Goal: Task Accomplishment & Management: Use online tool/utility

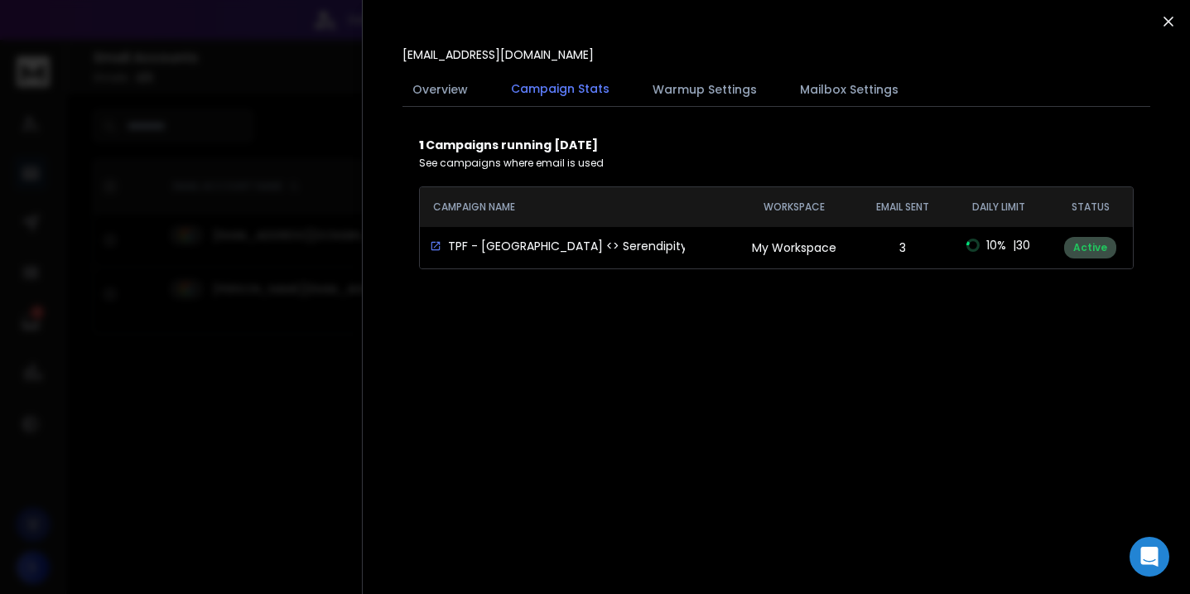
click at [1164, 24] on icon "button" at bounding box center [1168, 21] width 8 height 8
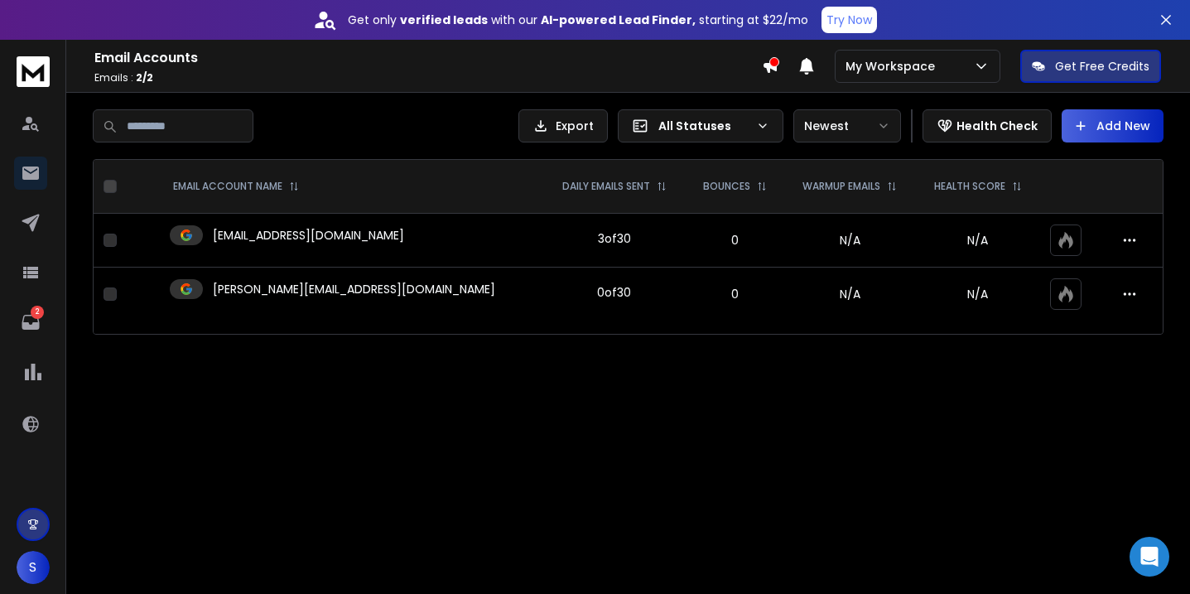
click at [334, 236] on p "[EMAIL_ADDRESS][DOMAIN_NAME]" at bounding box center [308, 235] width 191 height 17
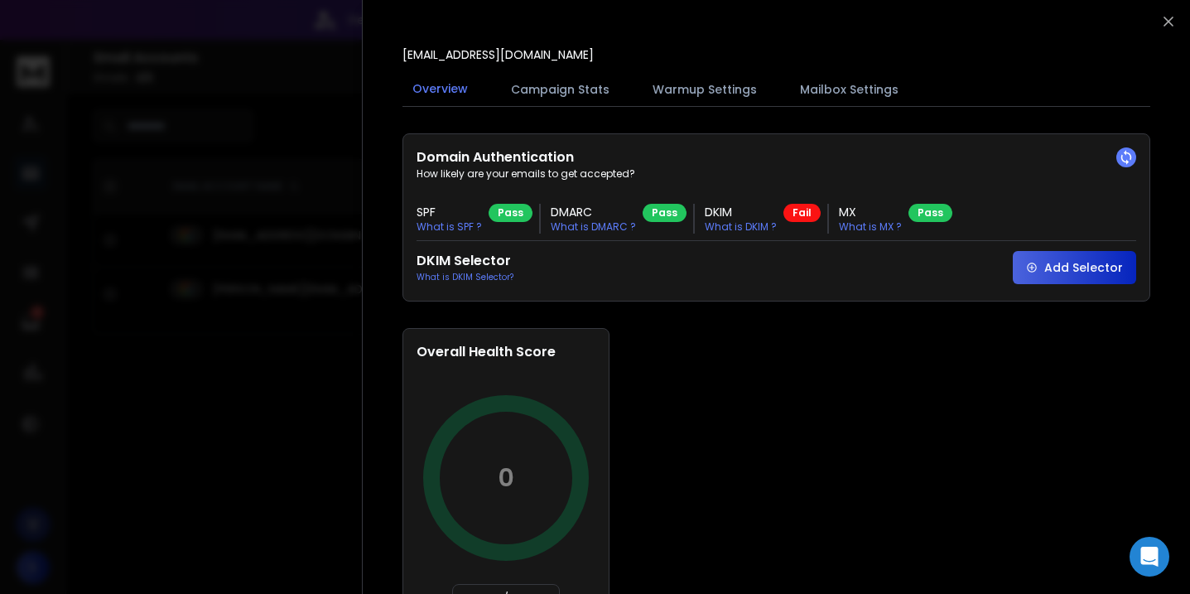
click at [582, 83] on button "Campaign Stats" at bounding box center [560, 89] width 118 height 36
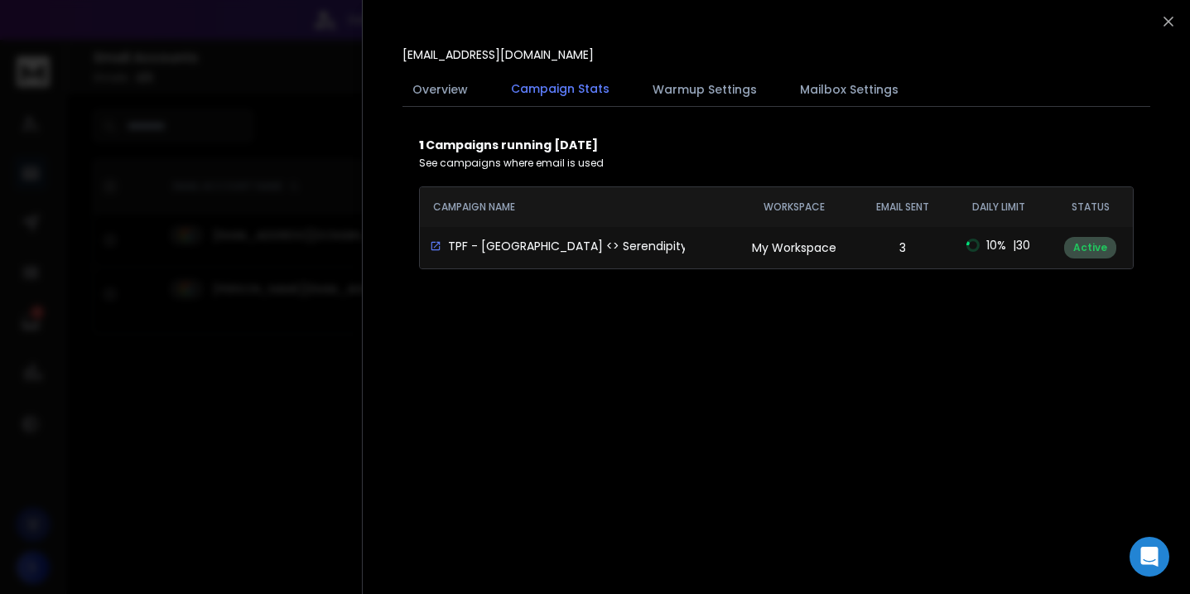
click at [593, 245] on td "TPF - [GEOGRAPHIC_DATA] <> Serendipity" at bounding box center [552, 246] width 265 height 36
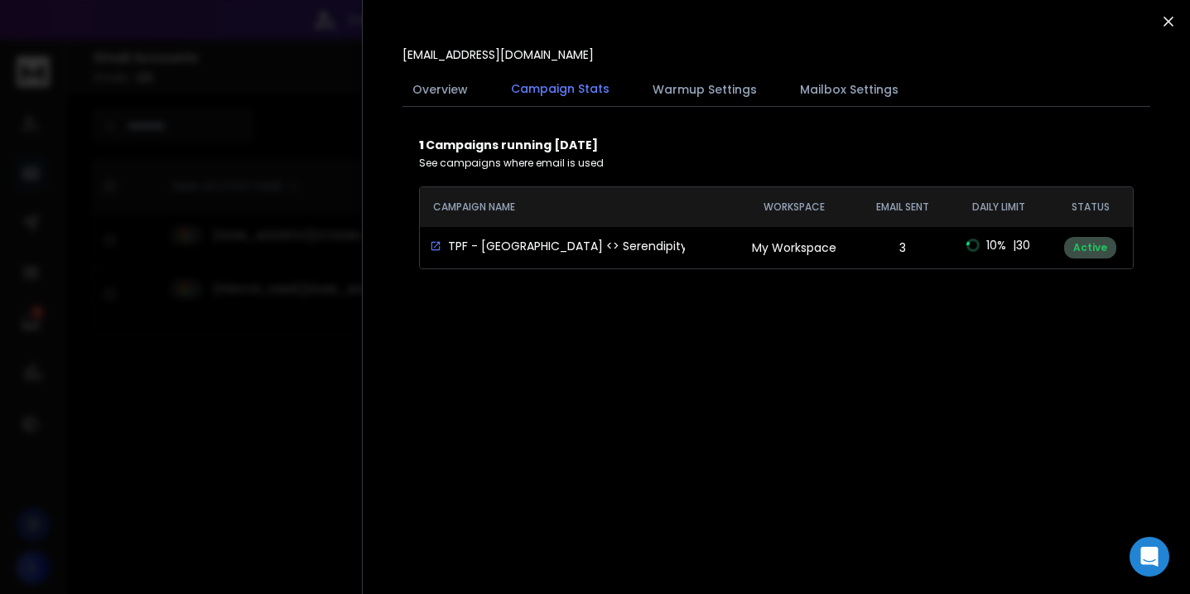
click at [1166, 22] on icon "button" at bounding box center [1168, 21] width 17 height 17
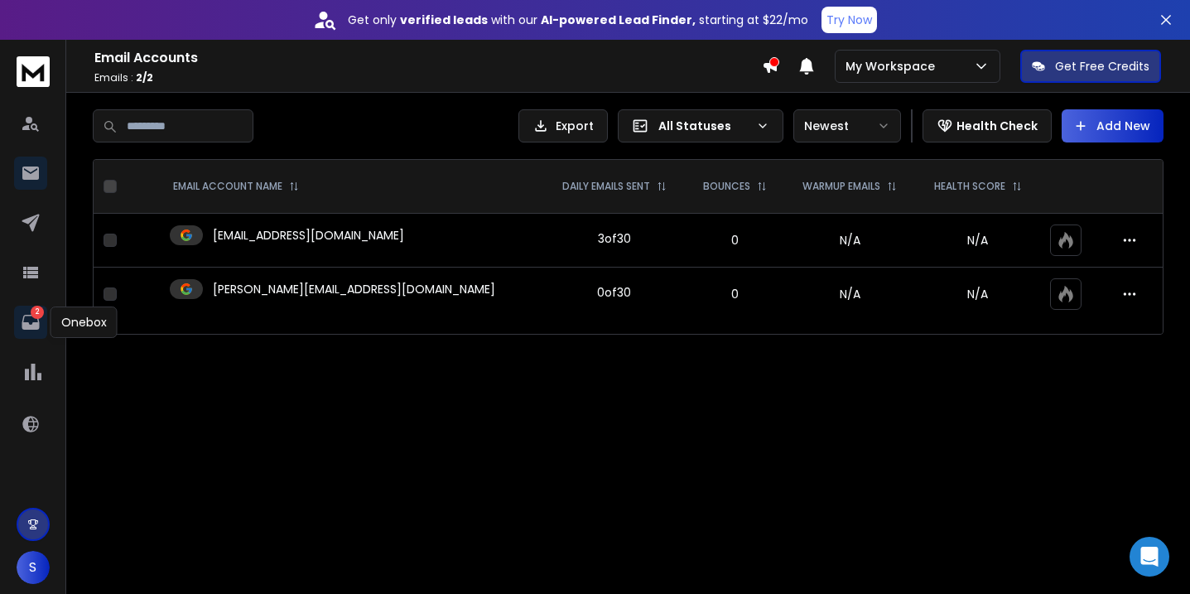
click at [37, 324] on icon at bounding box center [30, 322] width 17 height 15
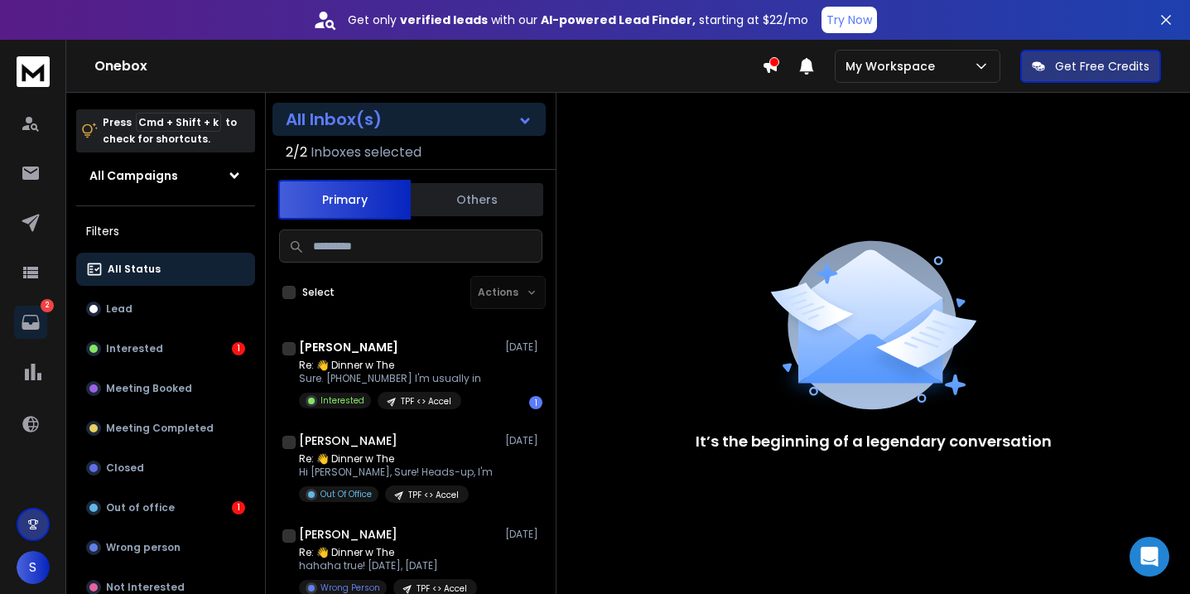
click at [530, 109] on button "All Inbox(s)" at bounding box center [408, 119] width 273 height 33
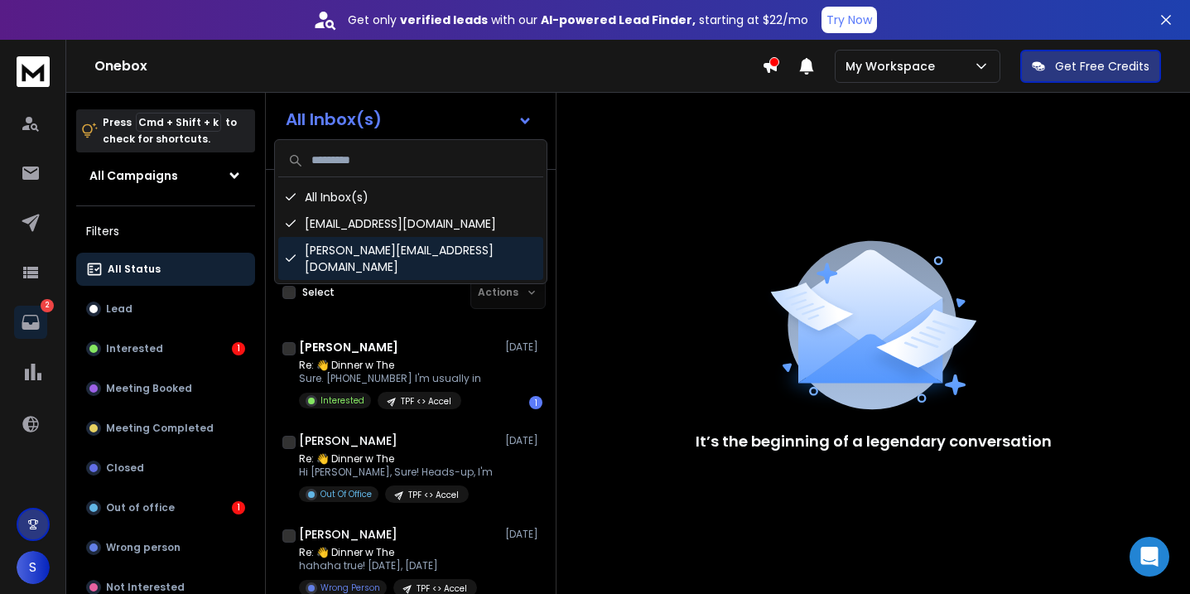
click at [435, 244] on div "[PERSON_NAME][EMAIL_ADDRESS][DOMAIN_NAME]" at bounding box center [410, 258] width 265 height 43
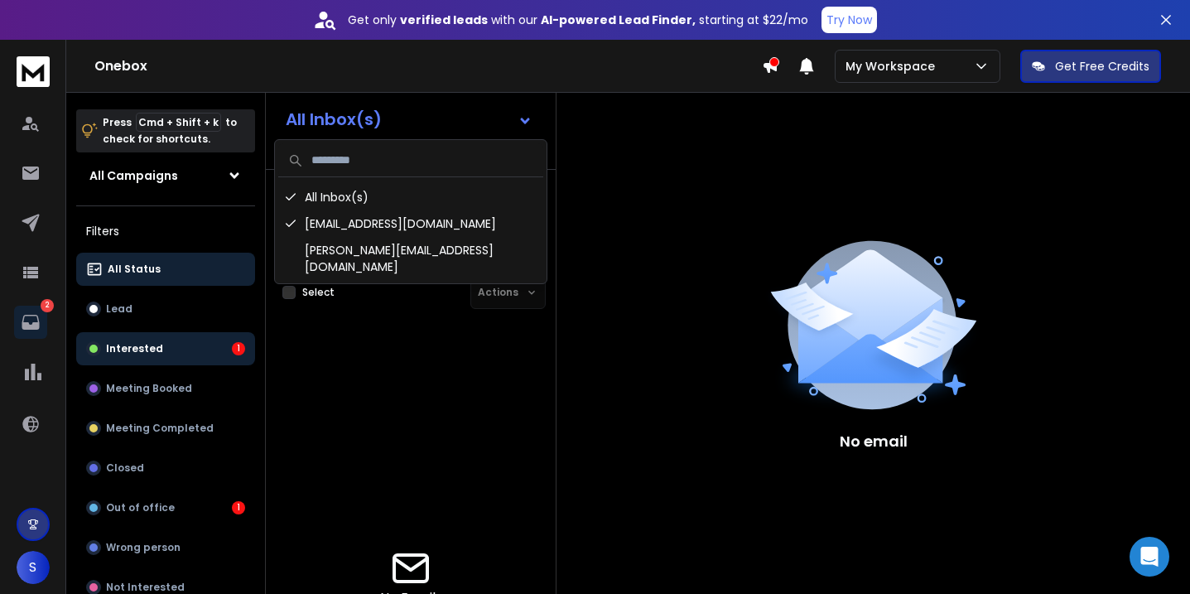
click at [107, 336] on button "Interested 1" at bounding box center [165, 348] width 179 height 33
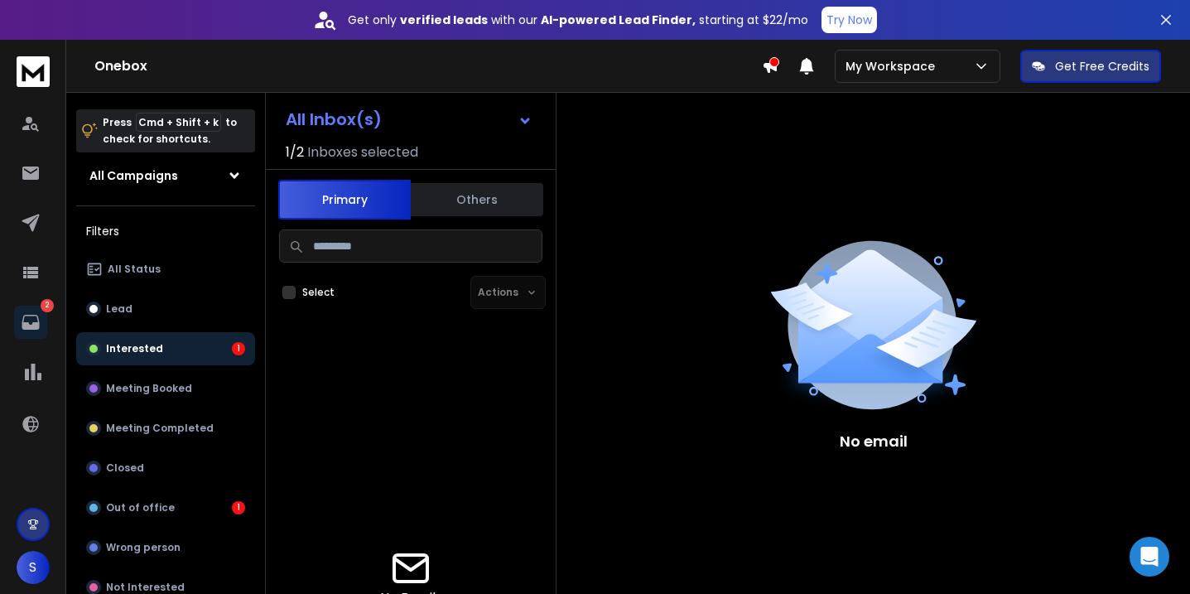
click at [107, 336] on button "Interested 1" at bounding box center [165, 348] width 179 height 33
click at [145, 501] on p "Out of office" at bounding box center [140, 507] width 69 height 13
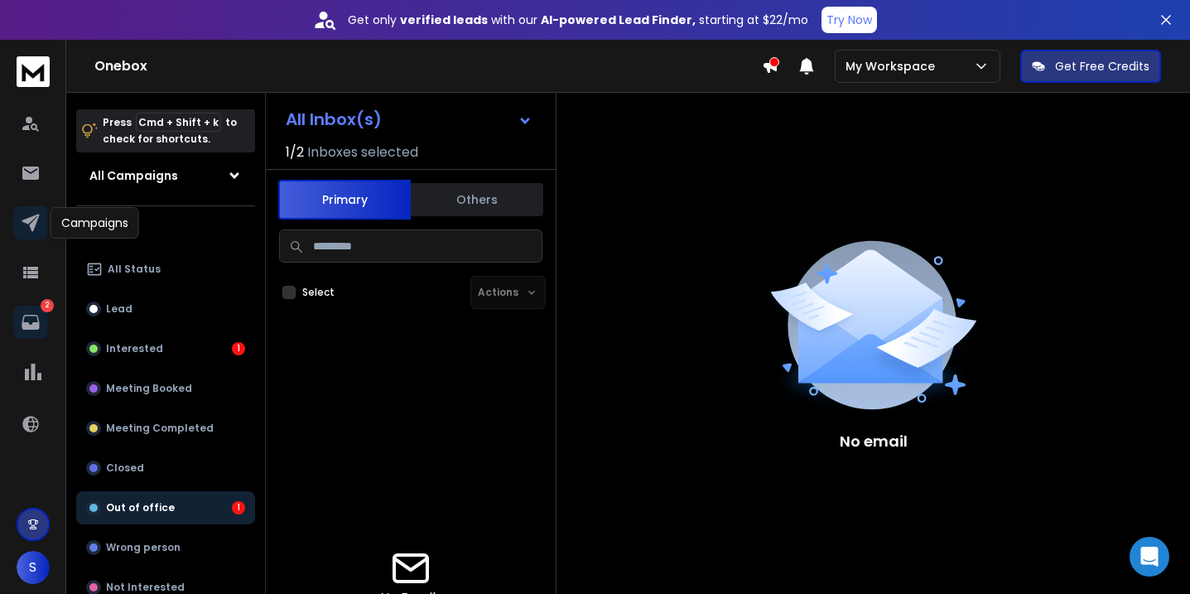
click at [37, 220] on icon at bounding box center [31, 223] width 20 height 20
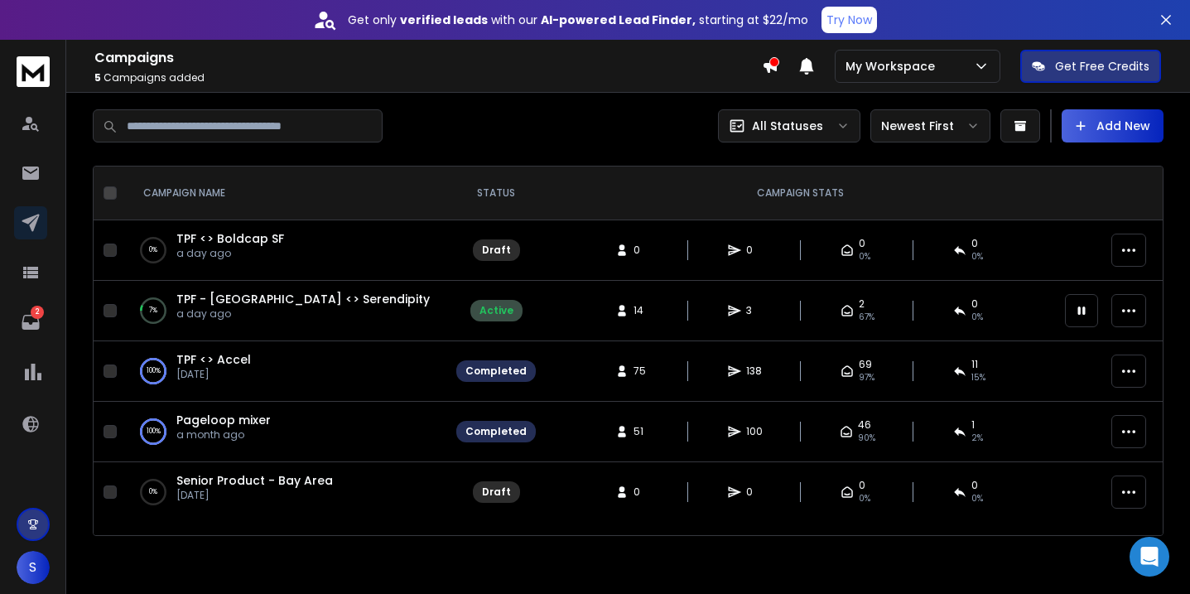
click at [244, 301] on span "TPF - [GEOGRAPHIC_DATA] <> Serendipity" at bounding box center [302, 299] width 253 height 17
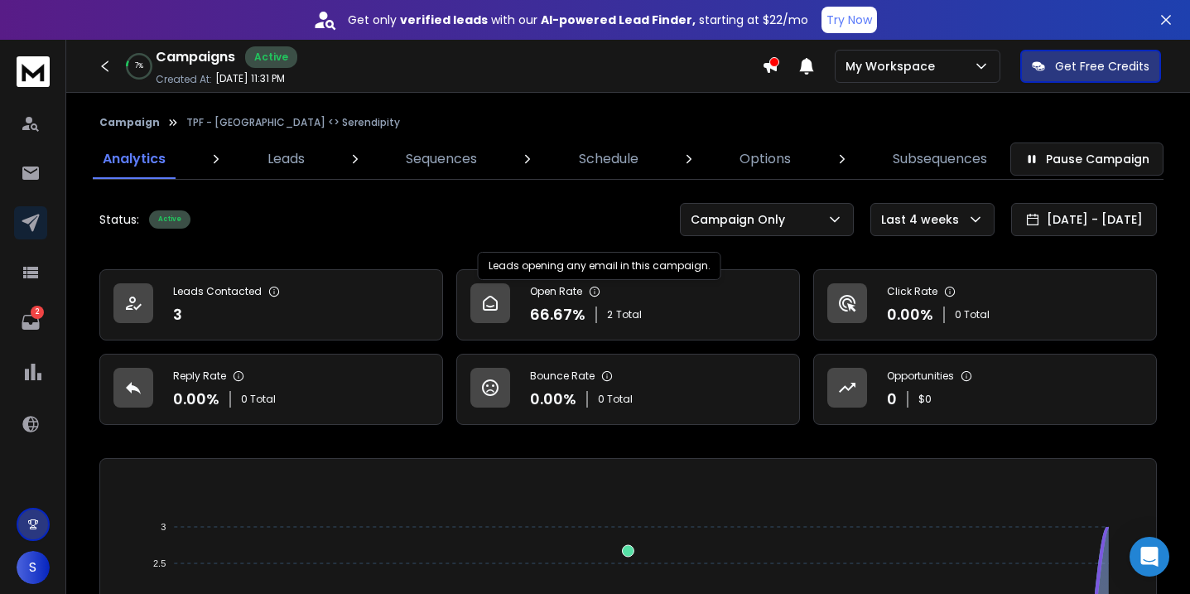
click at [596, 292] on icon at bounding box center [595, 292] width 12 height 12
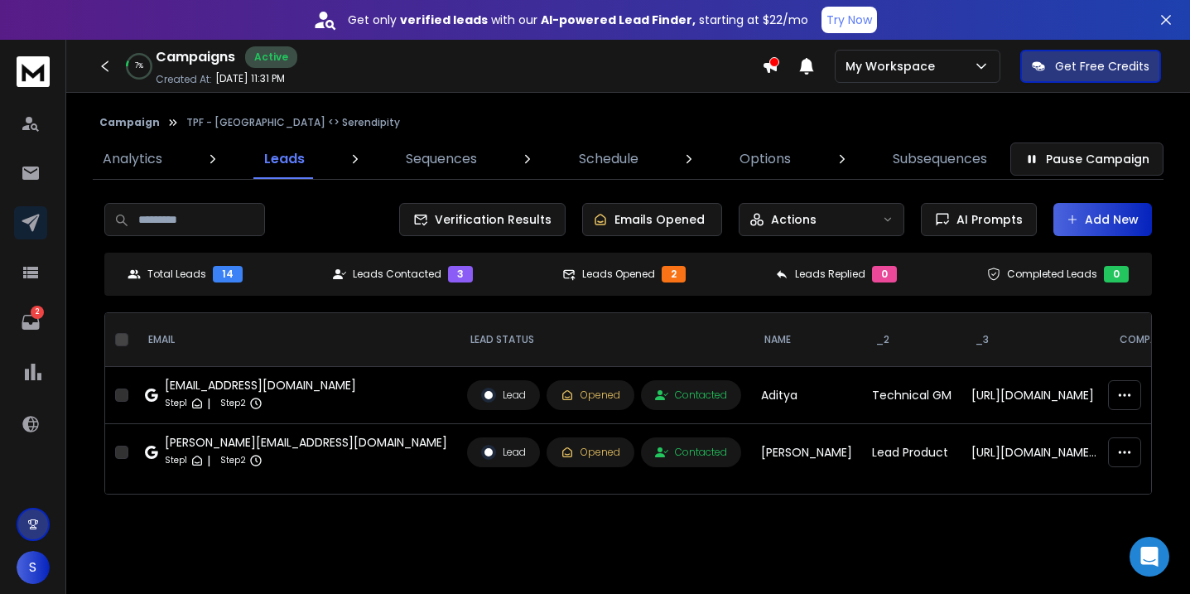
scroll to position [40, 0]
click at [862, 367] on td "Technical GM" at bounding box center [911, 395] width 99 height 57
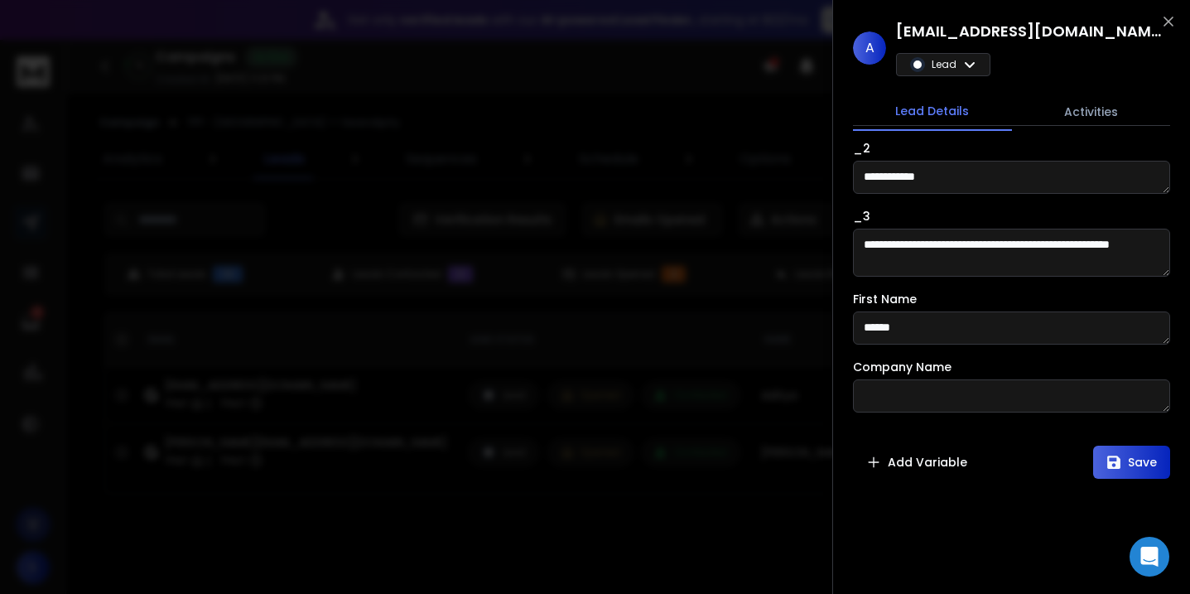
drag, startPoint x: 974, startPoint y: 258, endPoint x: 854, endPoint y: 233, distance: 122.7
click at [854, 233] on textarea "**********" at bounding box center [1011, 252] width 317 height 48
click at [442, 230] on div at bounding box center [595, 297] width 1190 height 594
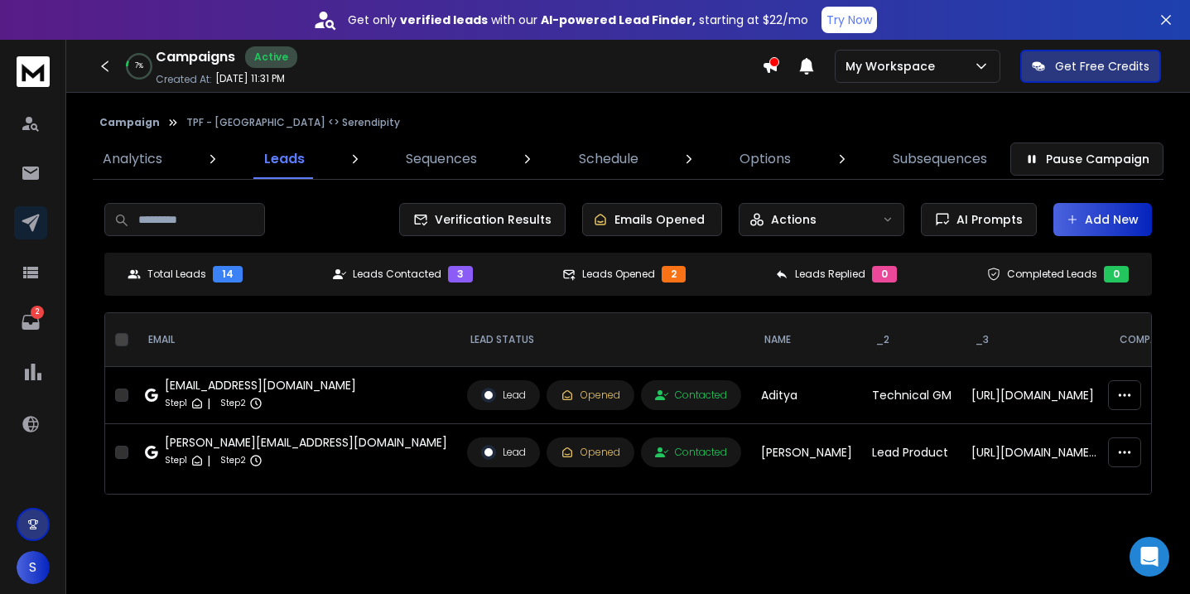
click at [862, 424] on td "Lead Product" at bounding box center [911, 452] width 99 height 57
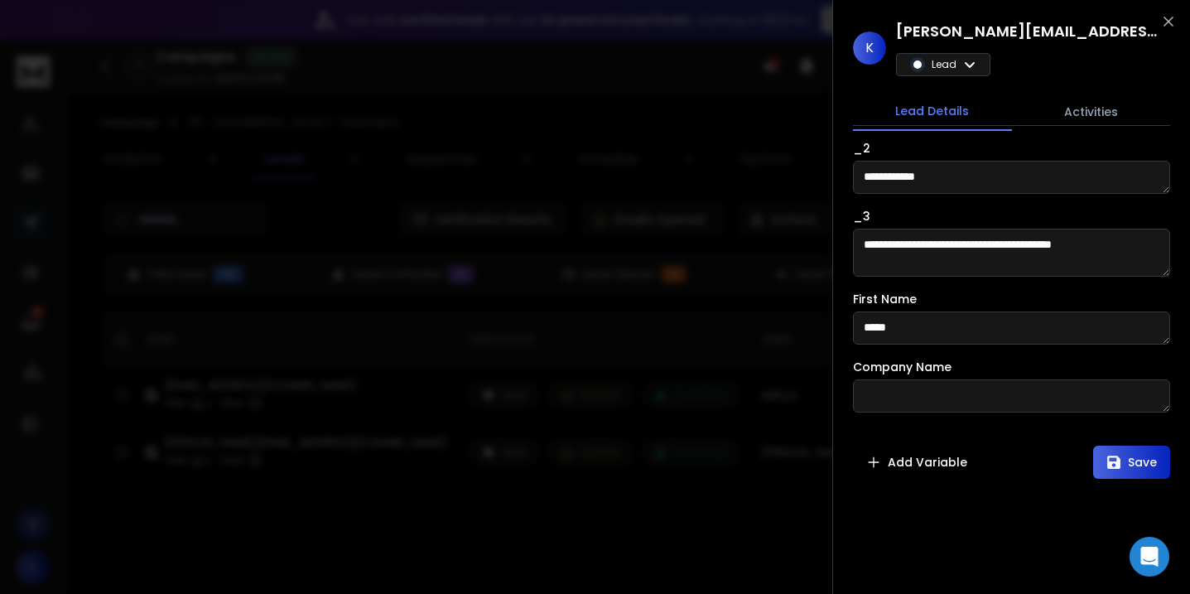
click at [942, 243] on textarea "**********" at bounding box center [1011, 252] width 317 height 48
